Goal: Navigation & Orientation: Find specific page/section

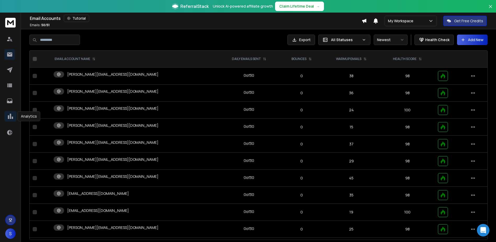
click at [11, 115] on icon at bounding box center [10, 116] width 5 height 5
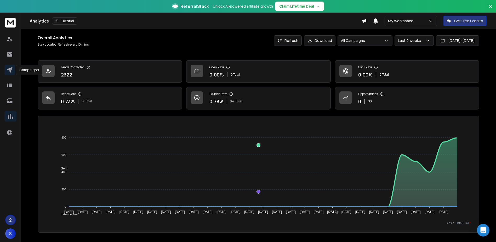
click at [10, 66] on link at bounding box center [9, 70] width 10 height 10
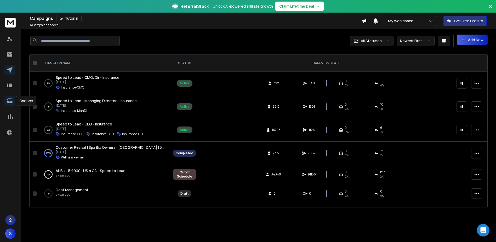
click at [7, 100] on icon at bounding box center [9, 100] width 5 height 5
